Goal: Task Accomplishment & Management: Manage account settings

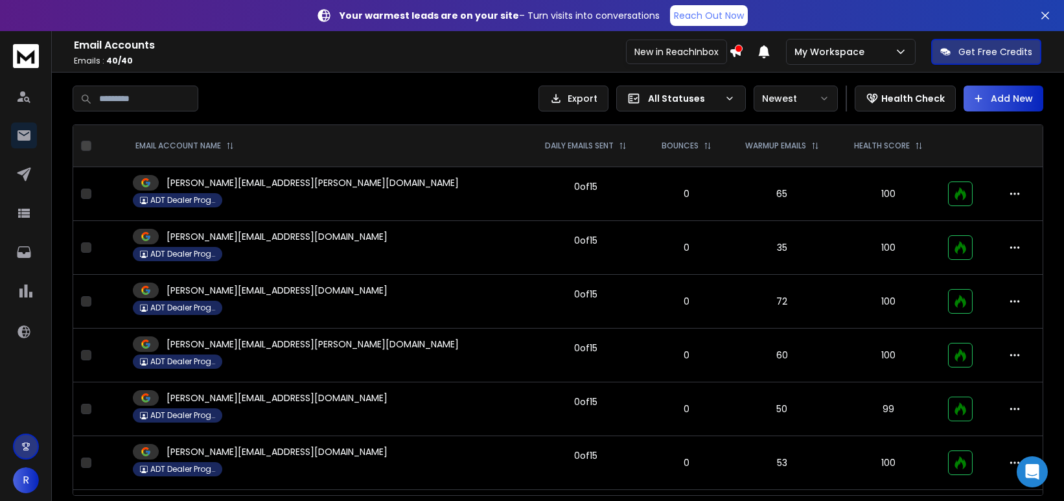
click at [739, 51] on div at bounding box center [739, 49] width 8 height 8
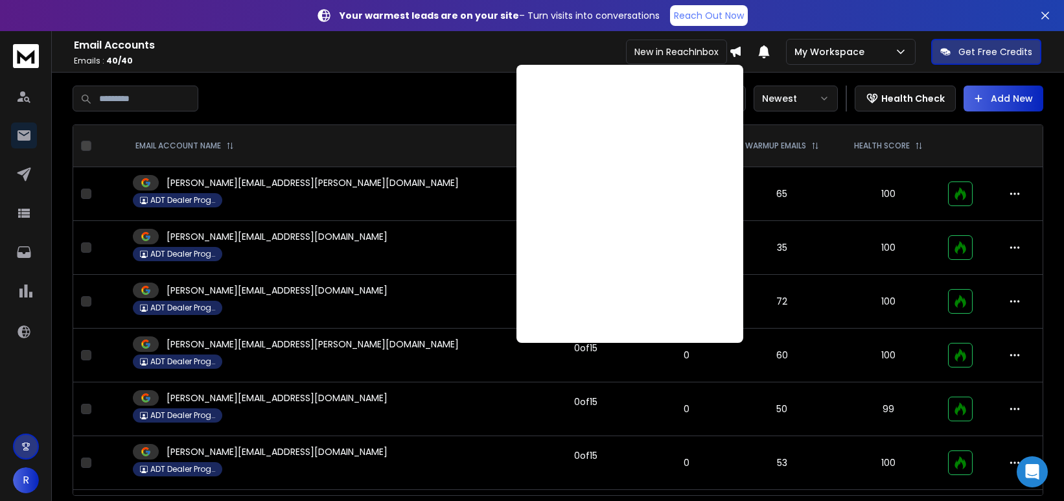
click at [739, 51] on icon at bounding box center [735, 52] width 10 height 10
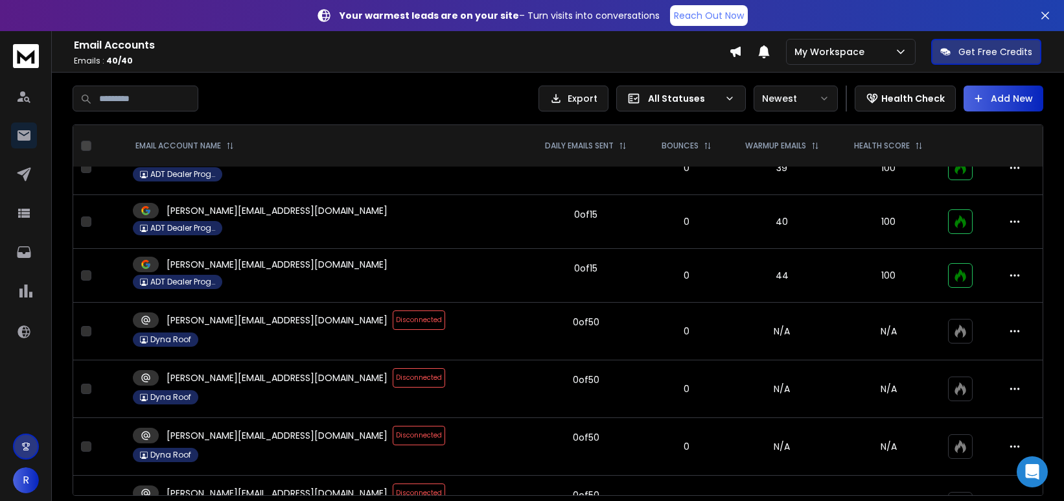
scroll to position [1504, 0]
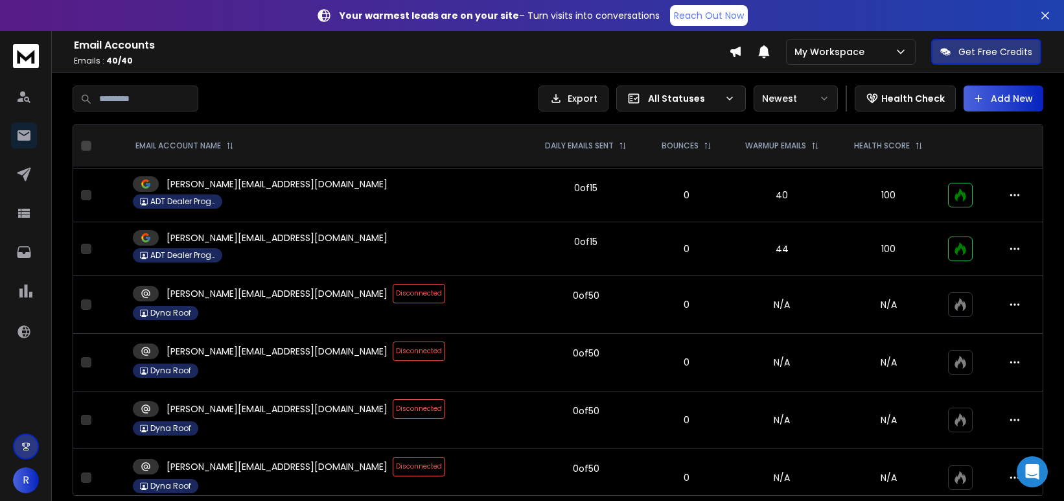
click at [1015, 304] on icon at bounding box center [1015, 305] width 12 height 12
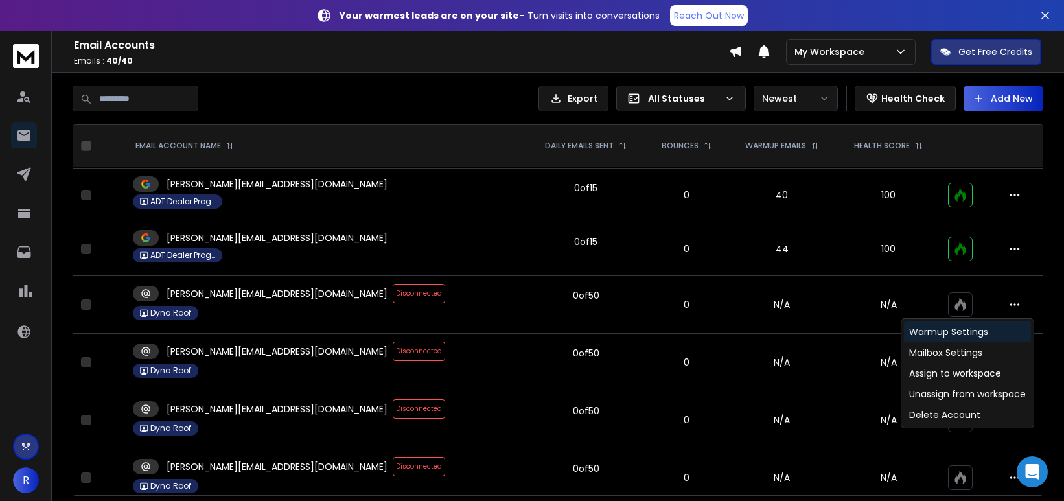
click at [974, 330] on div "Warmup Settings" at bounding box center [967, 331] width 127 height 21
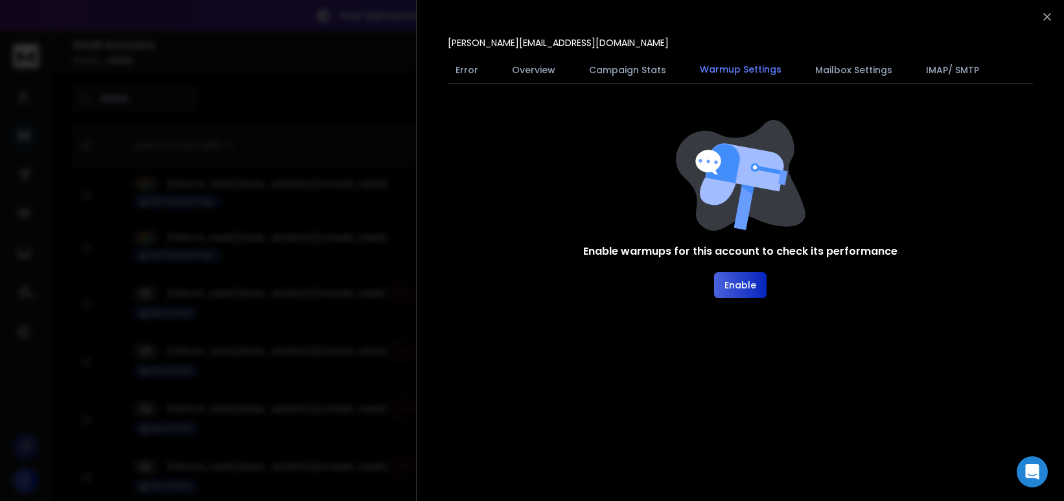
click at [744, 289] on button "Enable" at bounding box center [740, 285] width 52 height 26
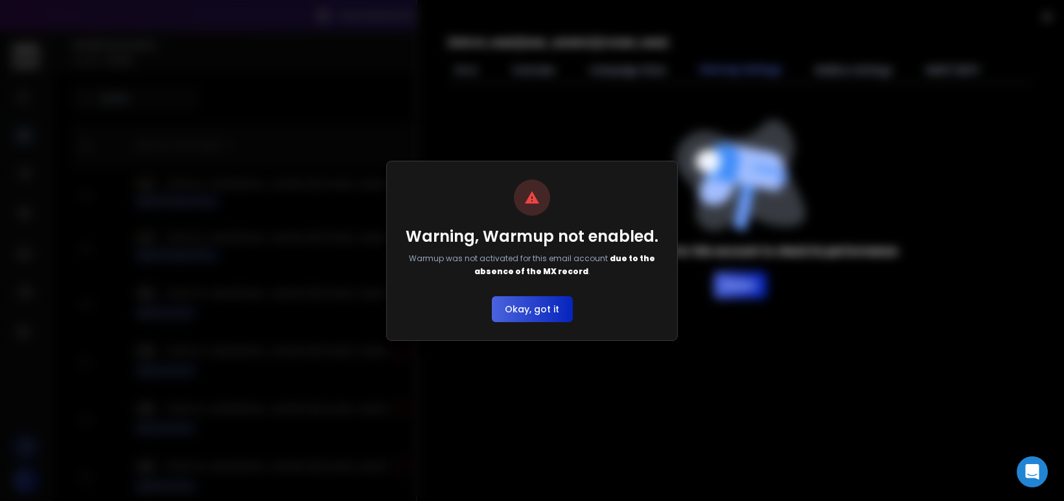
click at [529, 310] on button "Okay, got it" at bounding box center [532, 309] width 81 height 26
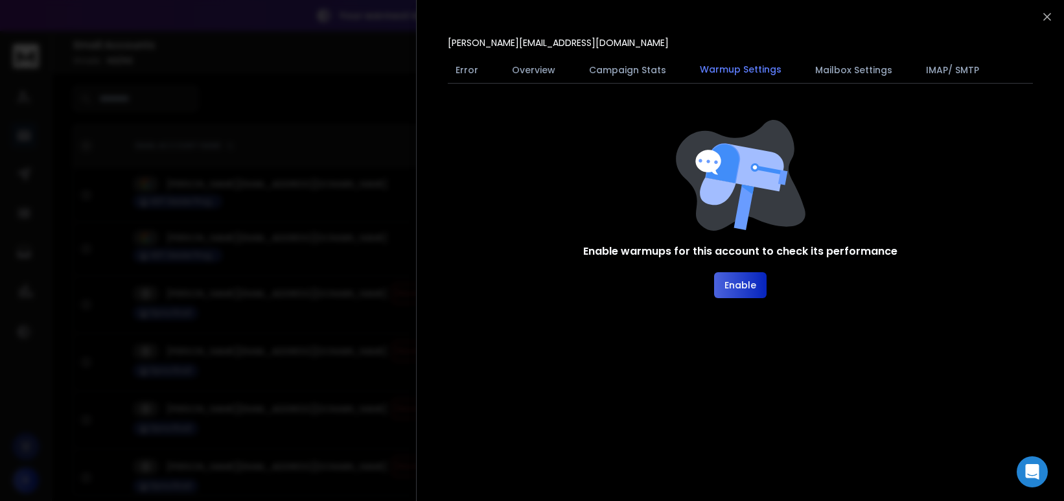
click at [849, 67] on button "Mailbox Settings" at bounding box center [853, 70] width 93 height 29
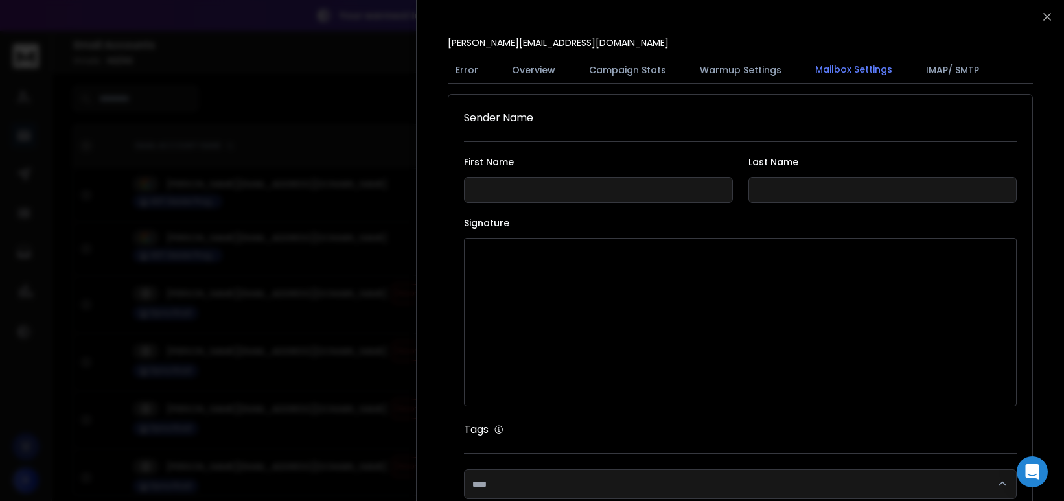
type input "******"
type input "*******"
type input "**"
type input "*"
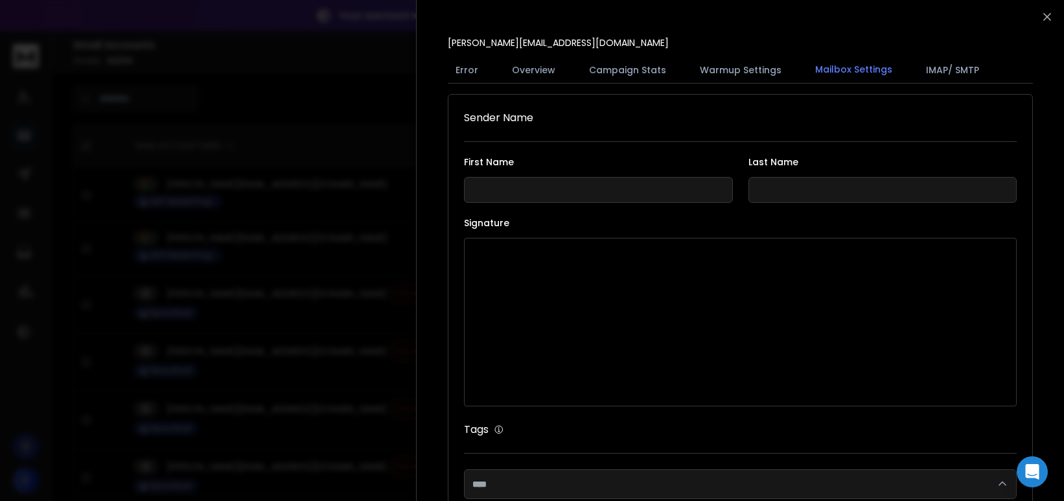
type input "**********"
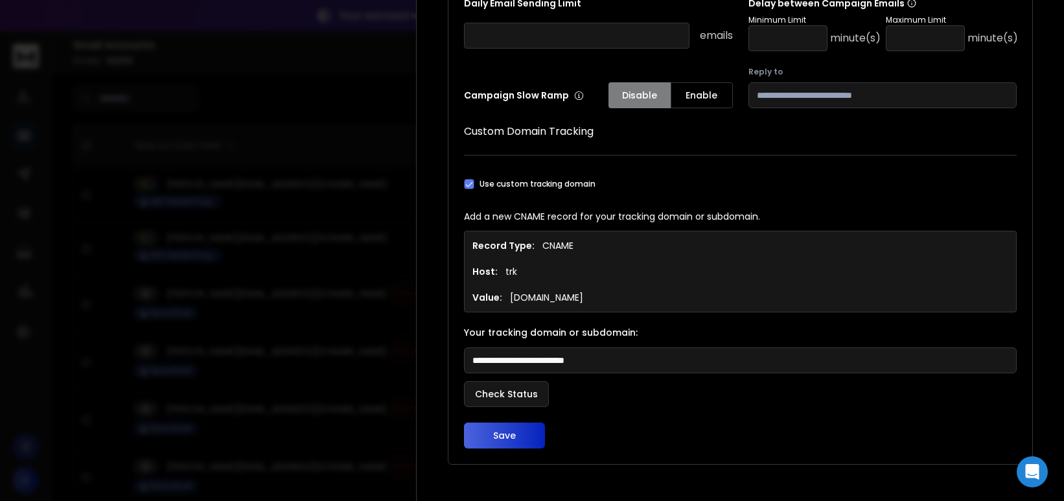
scroll to position [566, 0]
click at [514, 393] on button "Check Status" at bounding box center [506, 394] width 85 height 26
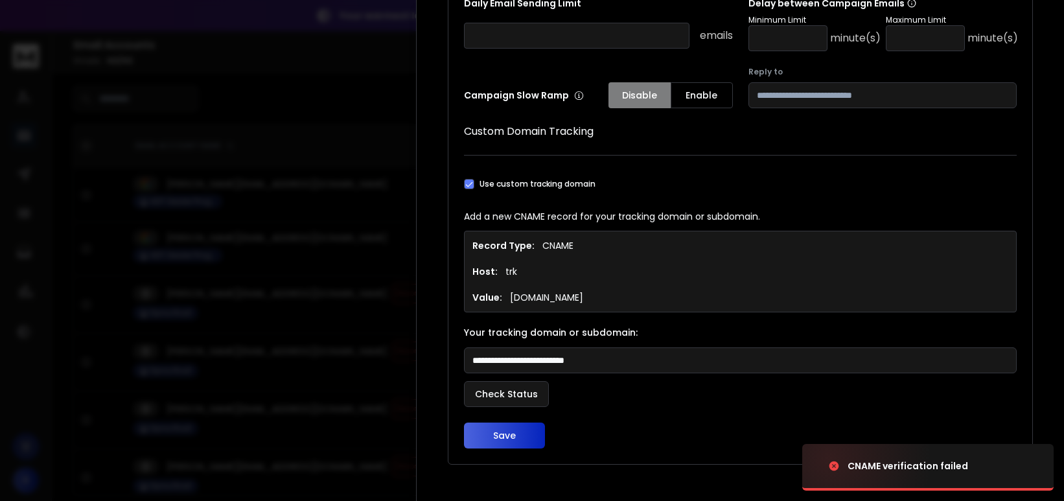
click at [612, 389] on div "Check Status" at bounding box center [740, 394] width 553 height 26
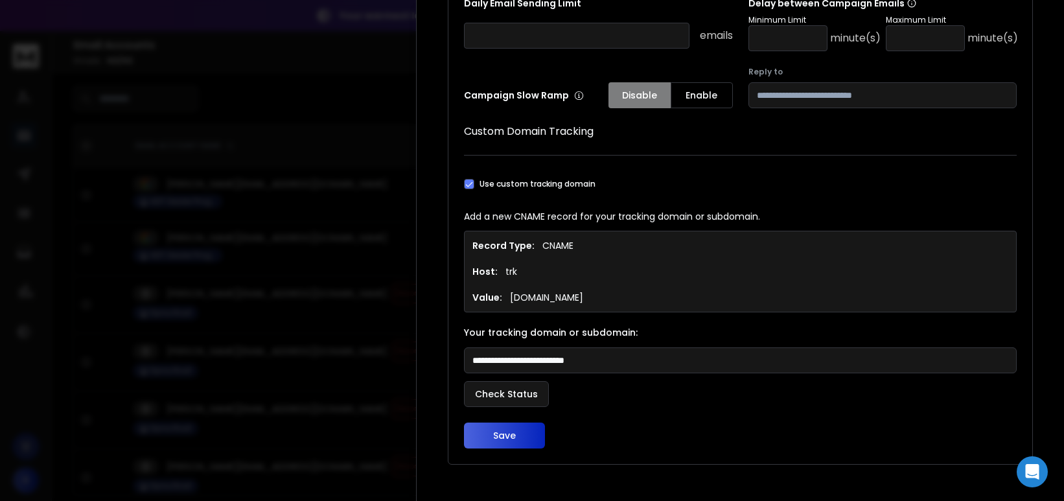
click at [292, 150] on div at bounding box center [532, 250] width 1064 height 501
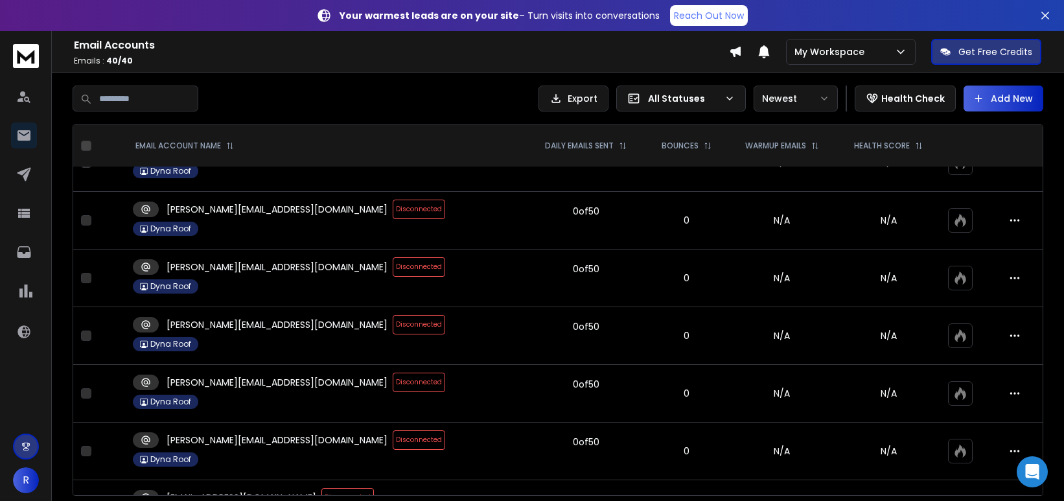
scroll to position [1872, 0]
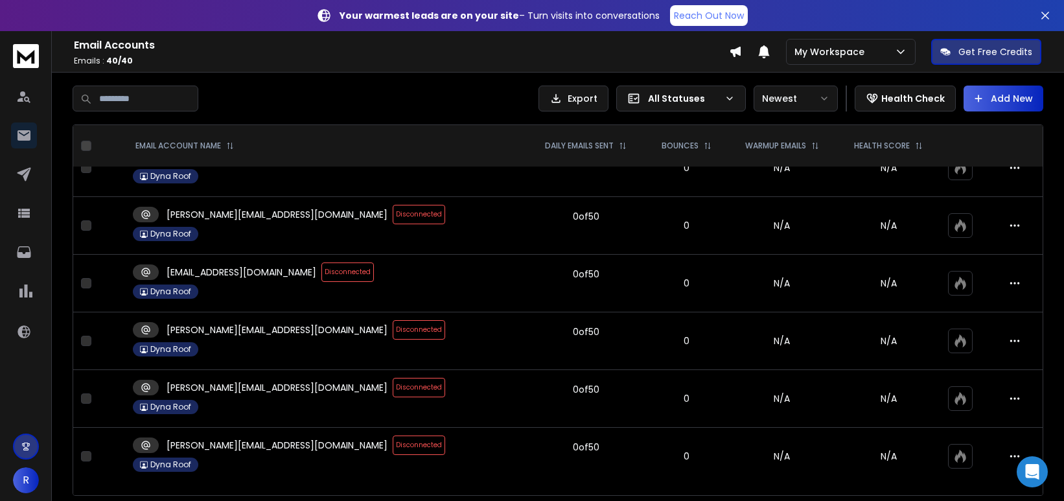
click at [85, 456] on button "button" at bounding box center [86, 456] width 10 height 10
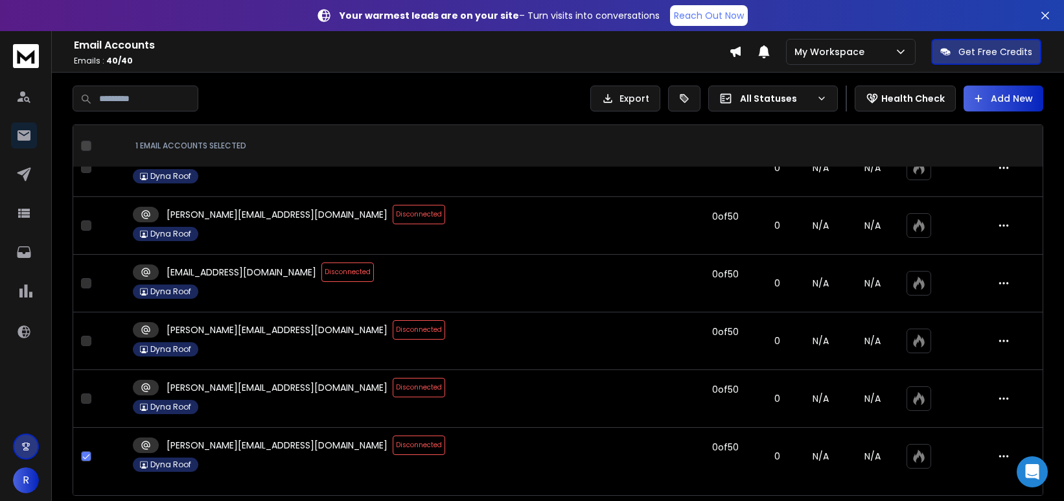
click at [85, 398] on button "button" at bounding box center [86, 398] width 10 height 10
click at [86, 337] on button "button" at bounding box center [86, 341] width 10 height 10
click at [82, 281] on button "button" at bounding box center [86, 283] width 10 height 10
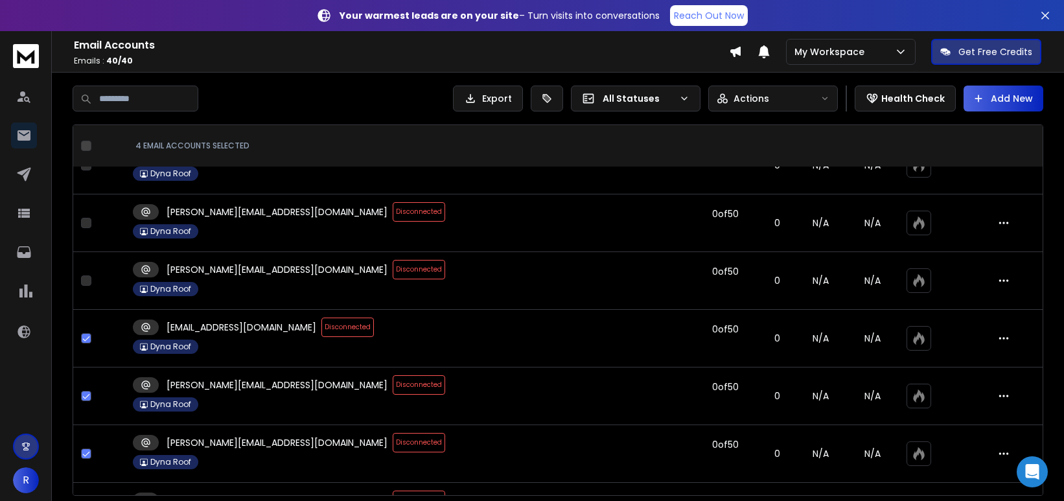
scroll to position [1812, 0]
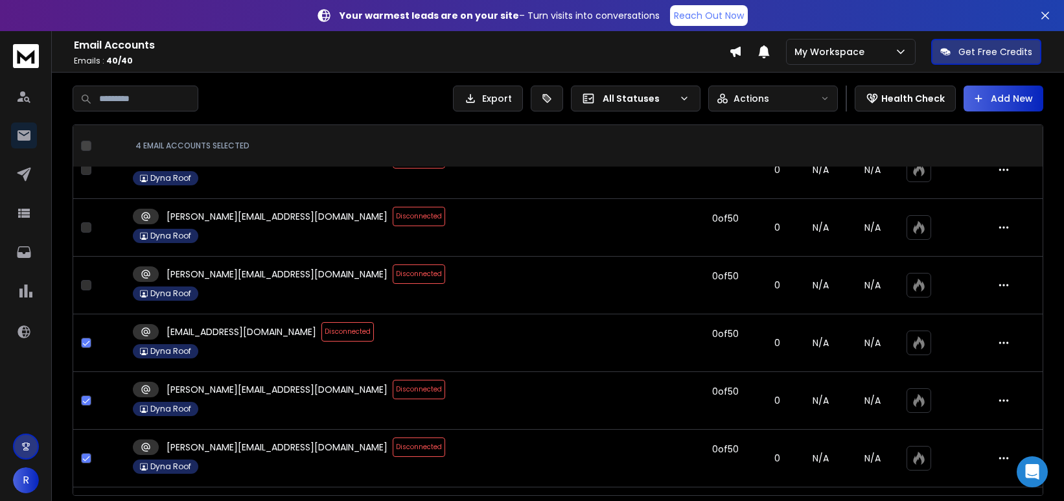
click at [82, 285] on button "button" at bounding box center [86, 285] width 10 height 10
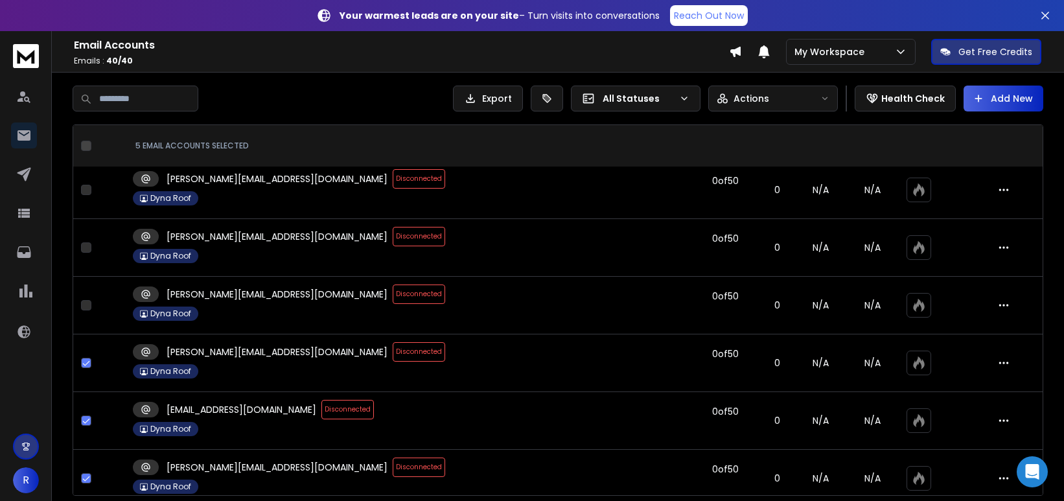
scroll to position [1721, 0]
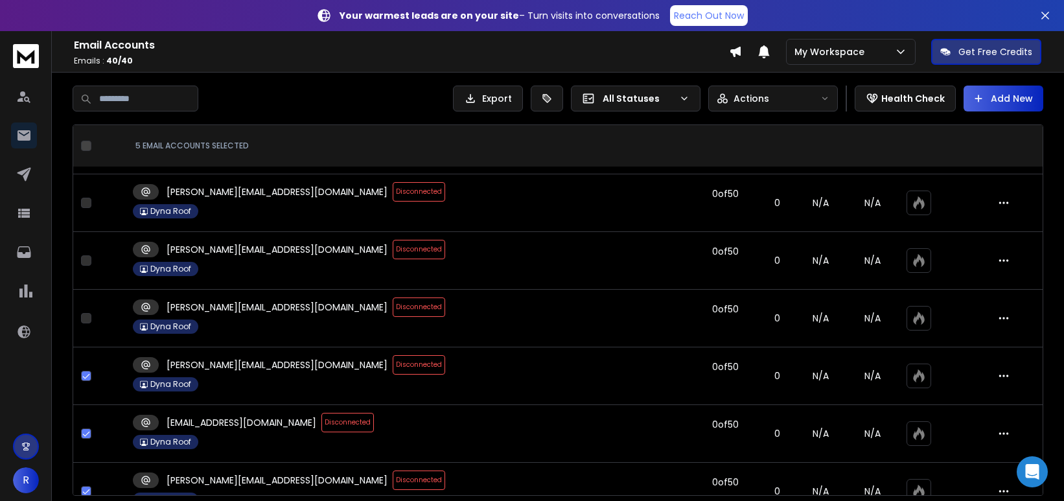
click at [86, 318] on button "button" at bounding box center [86, 318] width 10 height 10
click at [86, 260] on button "button" at bounding box center [86, 260] width 10 height 10
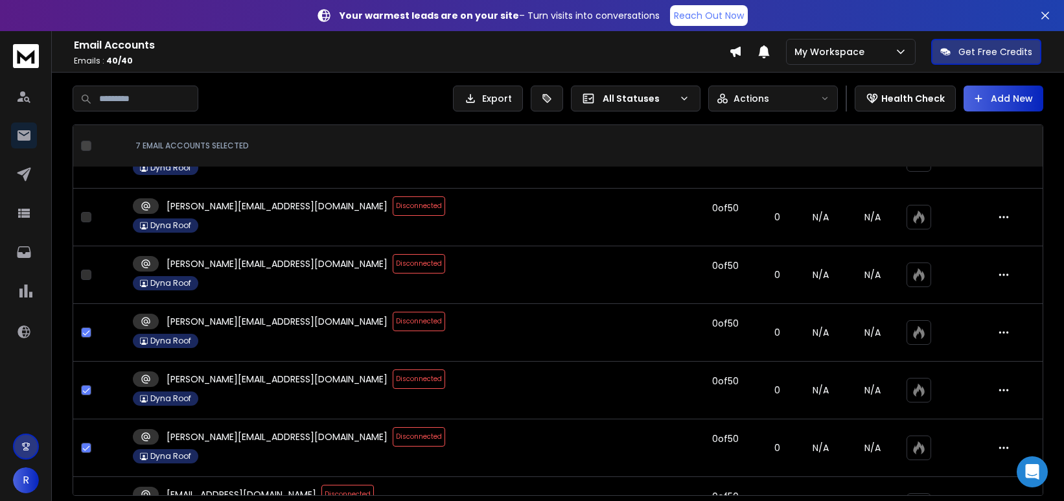
scroll to position [1645, 0]
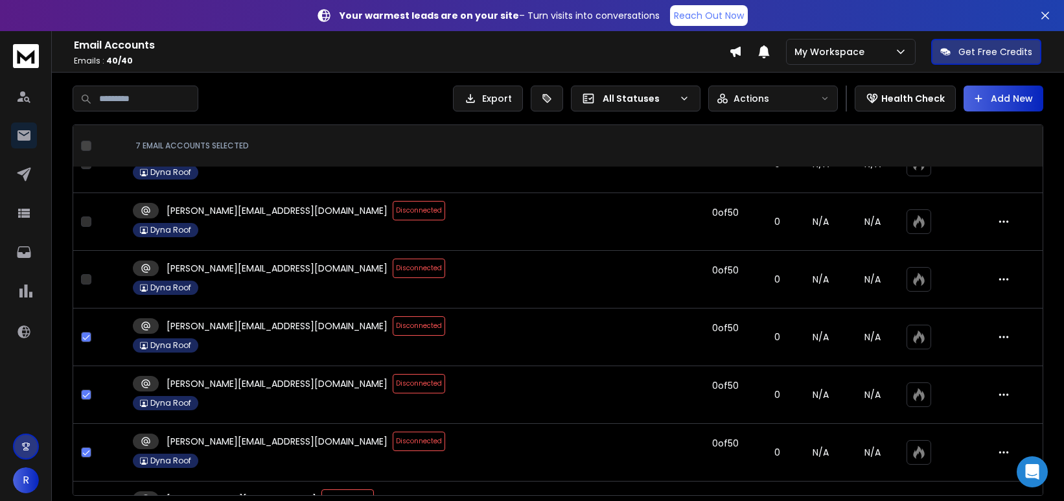
click at [84, 277] on button "button" at bounding box center [86, 279] width 10 height 10
click at [86, 219] on button "button" at bounding box center [86, 221] width 10 height 10
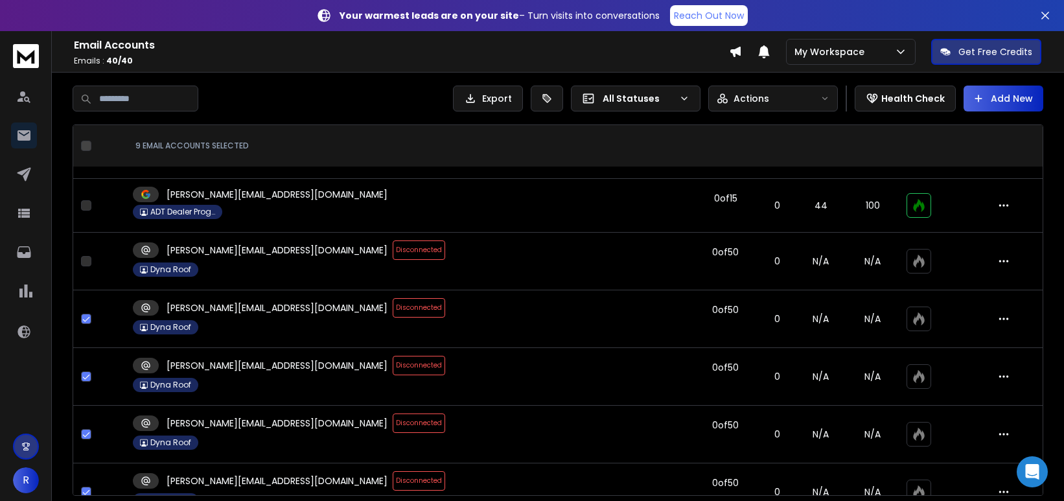
scroll to position [1541, 0]
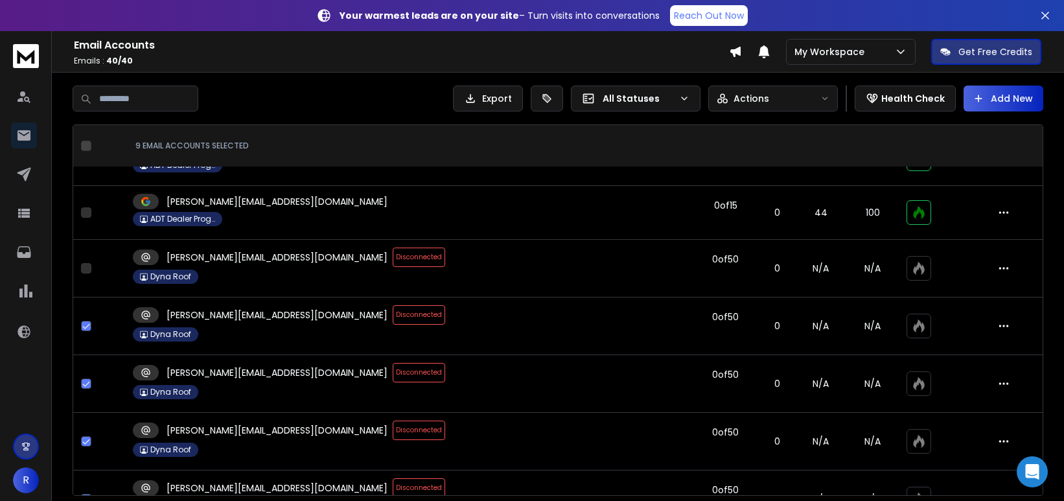
click at [88, 268] on button "button" at bounding box center [86, 268] width 10 height 10
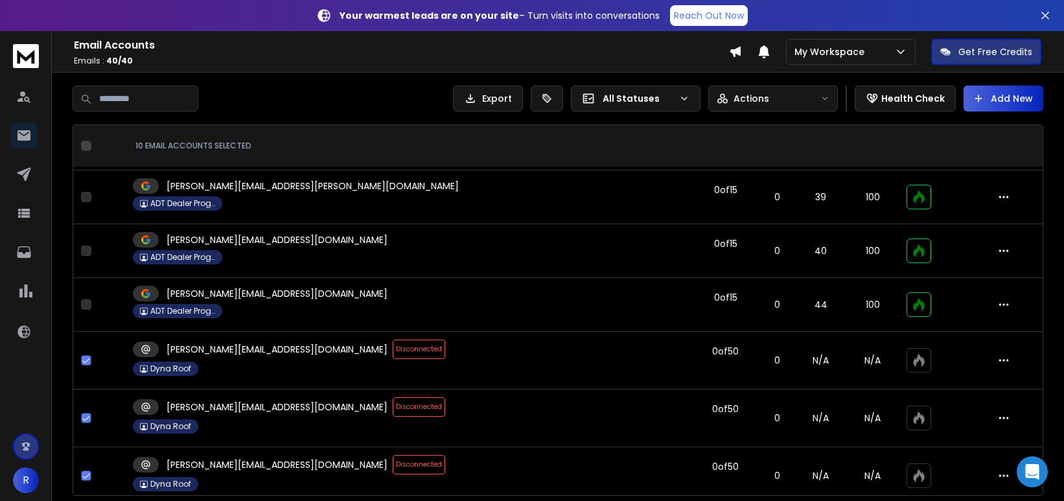
scroll to position [1448, 0]
click at [766, 95] on p "Actions" at bounding box center [751, 98] width 36 height 13
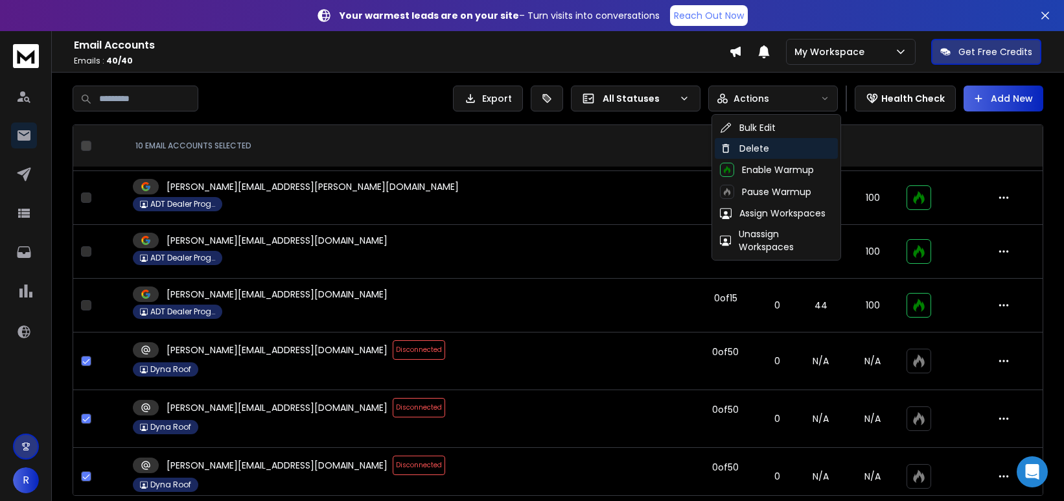
click at [767, 148] on div "Delete" at bounding box center [744, 148] width 49 height 13
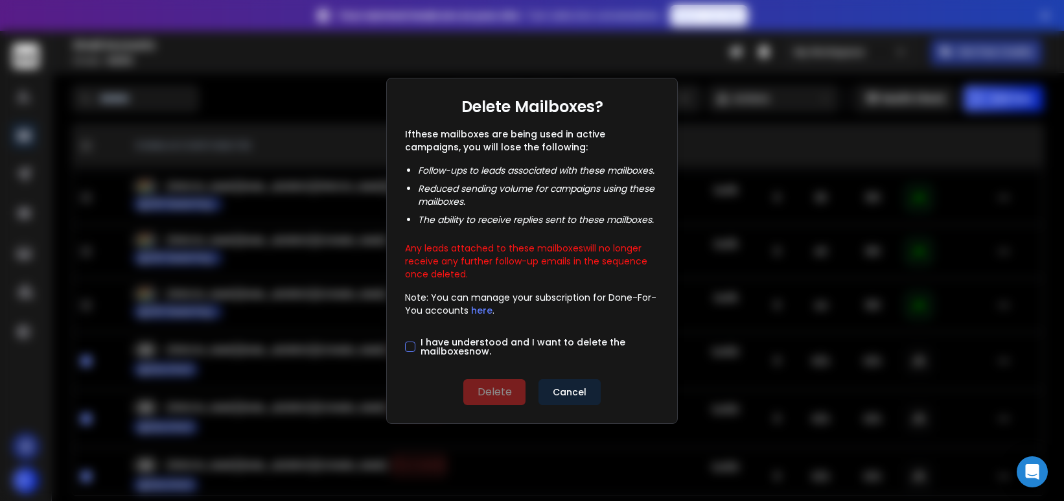
click at [410, 349] on button "I have understood and I want to delete the mailbox es now." at bounding box center [410, 346] width 10 height 10
click at [504, 391] on button "Delete" at bounding box center [494, 392] width 62 height 26
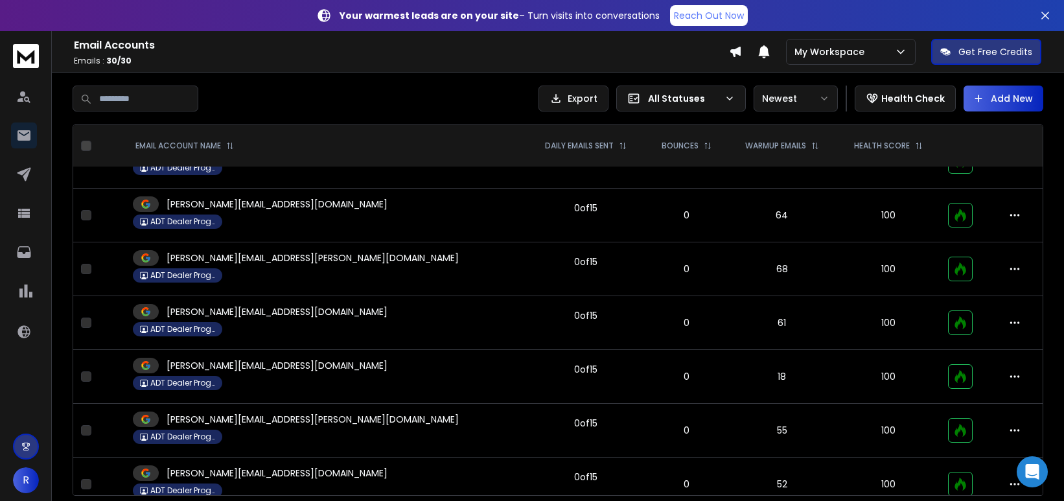
scroll to position [915, 0]
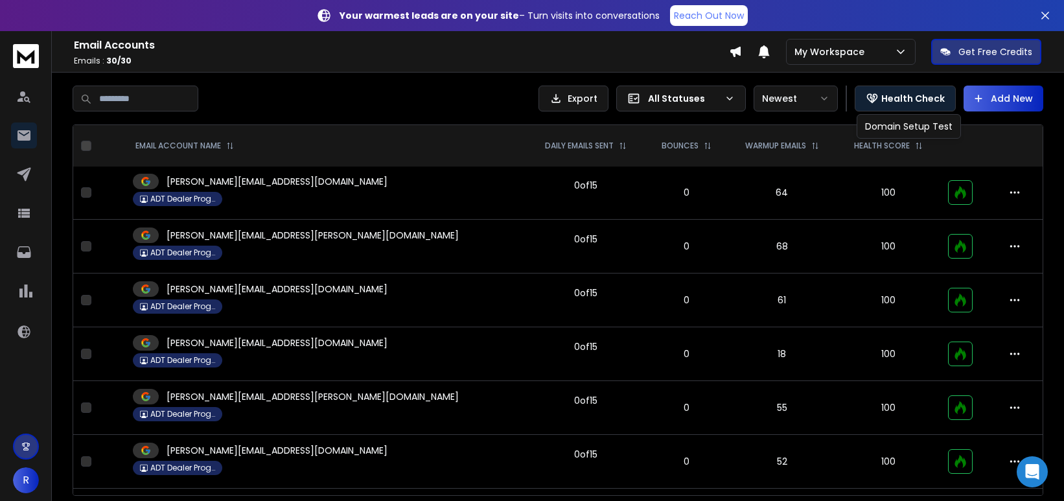
click at [909, 103] on p "Health Check" at bounding box center [912, 98] width 63 height 13
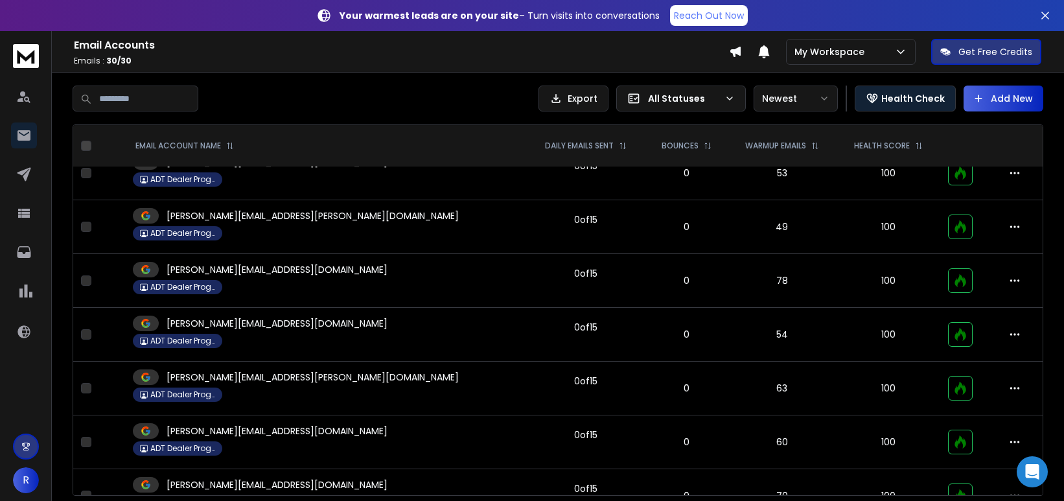
scroll to position [0, 0]
